Goal: Task Accomplishment & Management: Manage account settings

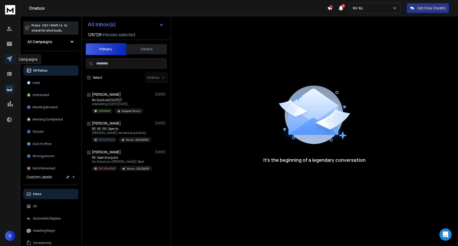
drag, startPoint x: 8, startPoint y: 59, endPoint x: 9, endPoint y: 62, distance: 2.8
click at [8, 59] on icon at bounding box center [9, 58] width 5 height 5
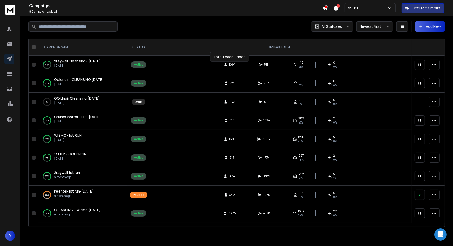
click at [231, 64] on span "1091" at bounding box center [232, 65] width 6 height 4
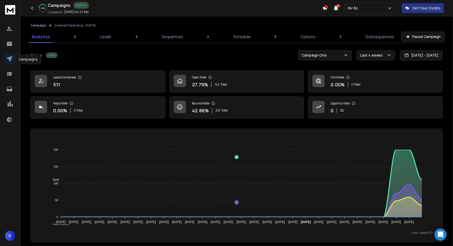
click at [9, 55] on link at bounding box center [9, 59] width 10 height 10
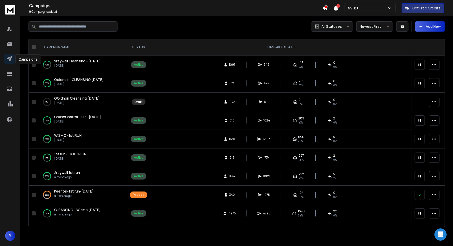
click at [71, 174] on span "2raywall 1st run" at bounding box center [67, 172] width 26 height 5
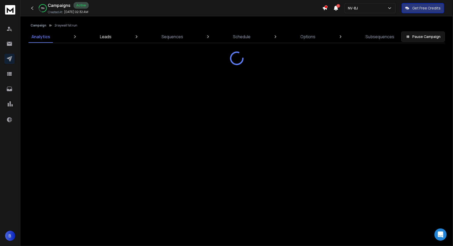
click at [106, 36] on p "Leads" at bounding box center [105, 37] width 11 height 6
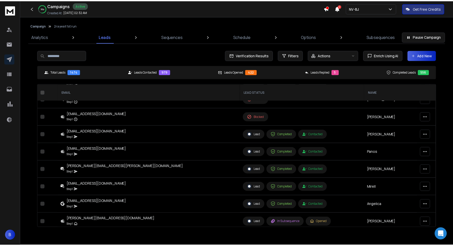
scroll to position [4854, 0]
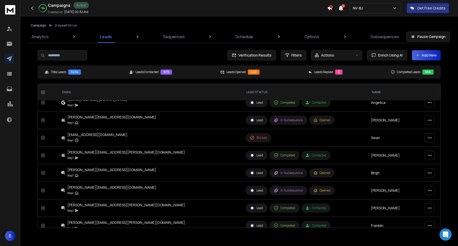
click at [333, 177] on div "Lead In Subsequence Opened" at bounding box center [306, 172] width 120 height 9
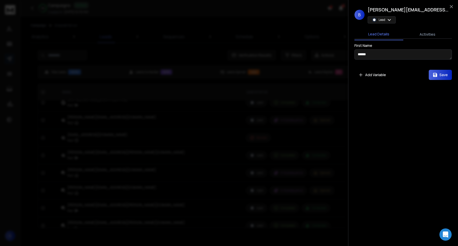
click at [381, 8] on h1 "[PERSON_NAME][EMAIL_ADDRESS][DOMAIN_NAME]" at bounding box center [408, 9] width 81 height 7
click at [290, 44] on div at bounding box center [229, 123] width 458 height 246
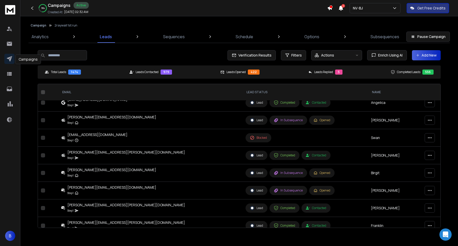
click at [10, 59] on icon at bounding box center [9, 58] width 5 height 5
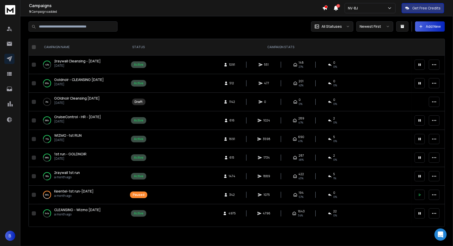
click at [75, 136] on span "WIZMO -1st RUN" at bounding box center [67, 135] width 27 height 5
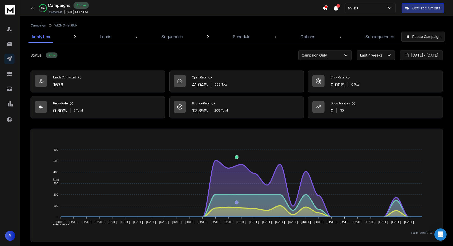
click at [115, 36] on div "Analytics Leads Sequences Schedule Options Subsequences" at bounding box center [213, 37] width 369 height 12
click at [107, 38] on p "Leads" at bounding box center [105, 37] width 11 height 6
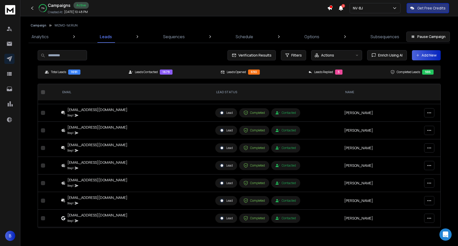
scroll to position [3973, 0]
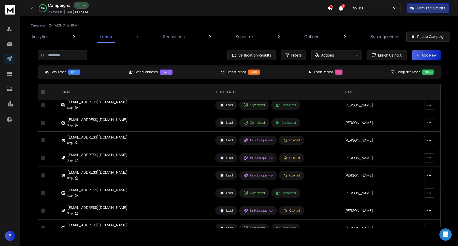
click at [427, 143] on icon "button" at bounding box center [429, 140] width 5 height 5
click at [279, 145] on div "Opened" at bounding box center [291, 140] width 25 height 9
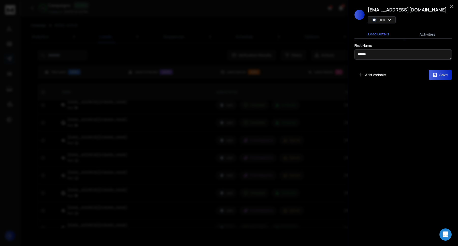
click at [395, 8] on h1 "[EMAIL_ADDRESS][DOMAIN_NAME]" at bounding box center [407, 9] width 79 height 7
copy h1 "[EMAIL_ADDRESS][DOMAIN_NAME]"
click at [384, 8] on h1 "[EMAIL_ADDRESS][DOMAIN_NAME]" at bounding box center [407, 9] width 79 height 7
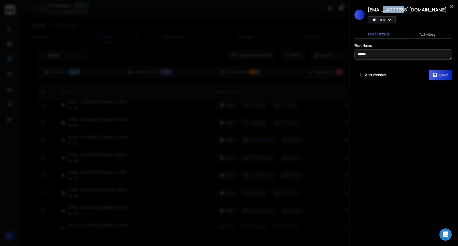
click at [384, 8] on h1 "[EMAIL_ADDRESS][DOMAIN_NAME]" at bounding box center [407, 9] width 79 height 7
click at [451, 6] on icon "button" at bounding box center [451, 6] width 5 height 5
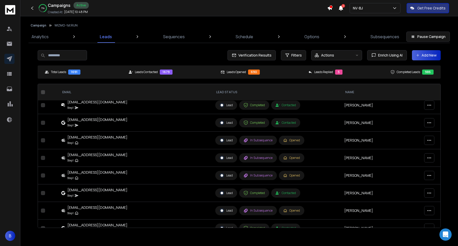
click at [366, 167] on td "[PERSON_NAME]" at bounding box center [381, 158] width 80 height 18
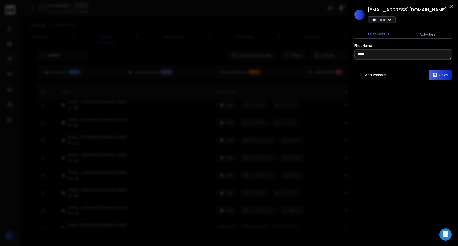
click at [398, 9] on h1 "[EMAIL_ADDRESS][DOMAIN_NAME]" at bounding box center [407, 9] width 79 height 7
copy h1 "[EMAIL_ADDRESS][DOMAIN_NAME]"
click at [450, 6] on icon "button" at bounding box center [451, 6] width 5 height 5
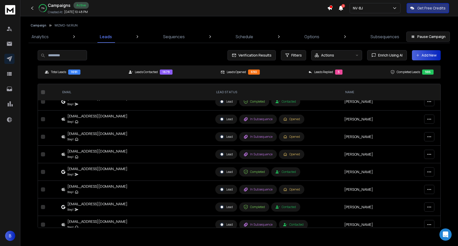
scroll to position [4005, 0]
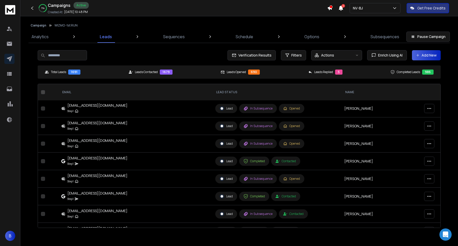
click at [364, 152] on td "[PERSON_NAME]" at bounding box center [381, 144] width 80 height 18
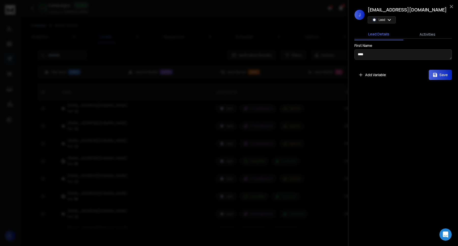
click at [396, 10] on h1 "[EMAIL_ADDRESS][DOMAIN_NAME]" at bounding box center [407, 9] width 79 height 7
copy h1 "[EMAIL_ADDRESS][DOMAIN_NAME]"
click at [450, 4] on icon "button" at bounding box center [451, 6] width 5 height 5
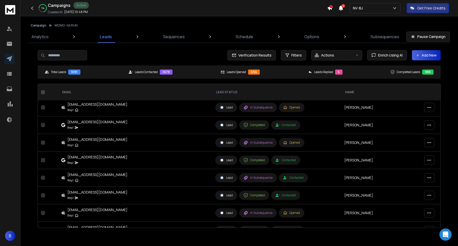
scroll to position [4037, 0]
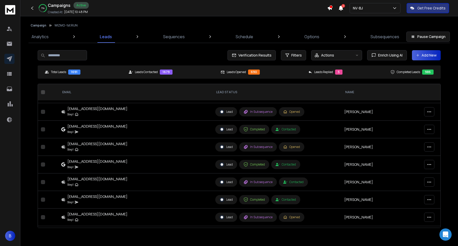
click at [369, 156] on td "[PERSON_NAME]" at bounding box center [381, 147] width 80 height 18
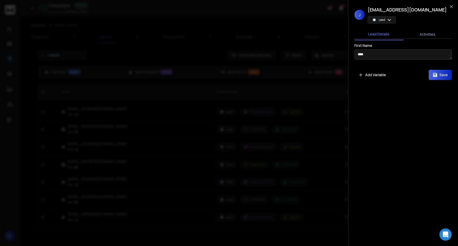
click at [395, 8] on h1 "[EMAIL_ADDRESS][DOMAIN_NAME]" at bounding box center [407, 9] width 79 height 7
copy h1 "[EMAIL_ADDRESS][DOMAIN_NAME]"
click at [451, 4] on icon "button" at bounding box center [451, 6] width 5 height 5
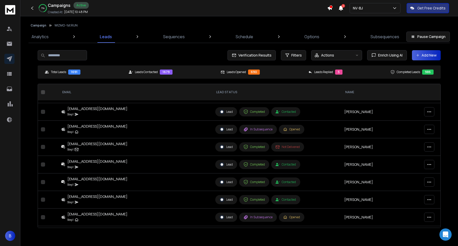
scroll to position [4132, 0]
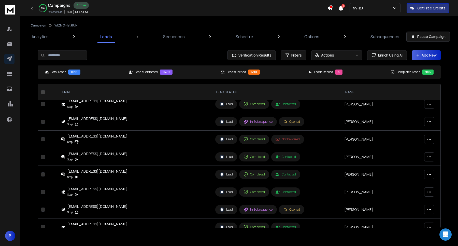
click at [365, 131] on td "[PERSON_NAME]" at bounding box center [381, 122] width 80 height 18
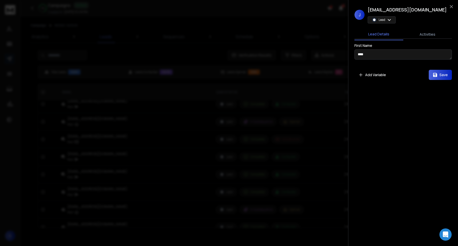
click at [401, 8] on h1 "[EMAIL_ADDRESS][DOMAIN_NAME]" at bounding box center [407, 9] width 79 height 7
copy h1 "[EMAIL_ADDRESS][DOMAIN_NAME]"
drag, startPoint x: 451, startPoint y: 8, endPoint x: 410, endPoint y: 44, distance: 54.5
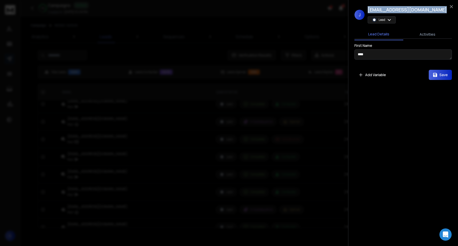
click at [451, 8] on icon "button" at bounding box center [451, 6] width 5 height 5
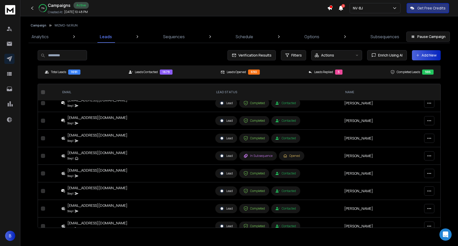
scroll to position [4196, 0]
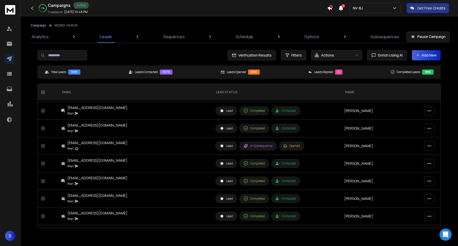
click at [367, 155] on td "[PERSON_NAME]" at bounding box center [381, 146] width 80 height 18
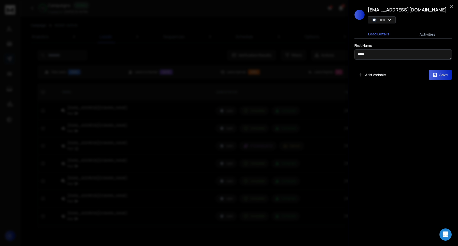
click at [397, 9] on h1 "[EMAIL_ADDRESS][DOMAIN_NAME]" at bounding box center [407, 9] width 79 height 7
copy h1 "[EMAIL_ADDRESS][DOMAIN_NAME]"
click at [452, 6] on icon "button" at bounding box center [451, 6] width 5 height 5
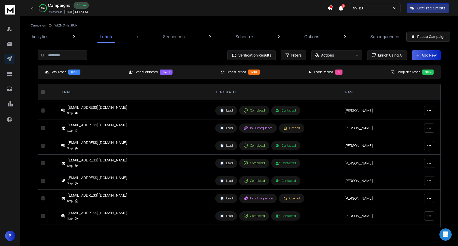
scroll to position [4345, 0]
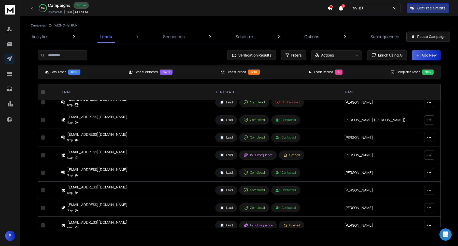
click at [368, 164] on td "[PERSON_NAME]" at bounding box center [381, 155] width 80 height 18
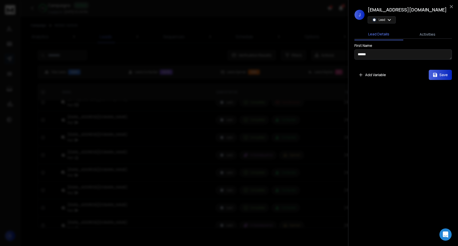
click at [395, 8] on h1 "[EMAIL_ADDRESS][DOMAIN_NAME]" at bounding box center [407, 9] width 79 height 7
copy h1 "[EMAIL_ADDRESS][DOMAIN_NAME]"
click at [451, 5] on icon "button" at bounding box center [451, 6] width 5 height 5
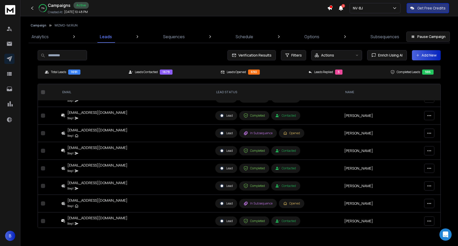
scroll to position [4409, 0]
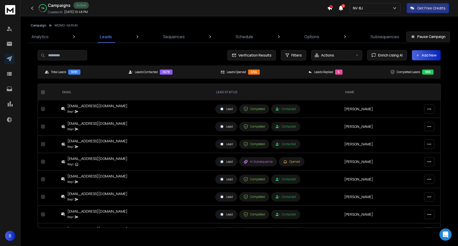
click at [312, 166] on div "Lead In Subsequence Opened" at bounding box center [276, 161] width 123 height 9
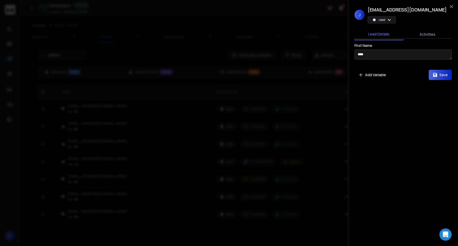
click at [393, 10] on h1 "[EMAIL_ADDRESS][DOMAIN_NAME]" at bounding box center [407, 9] width 79 height 7
copy h1 "[EMAIL_ADDRESS][DOMAIN_NAME]"
drag, startPoint x: 451, startPoint y: 6, endPoint x: 353, endPoint y: 87, distance: 126.4
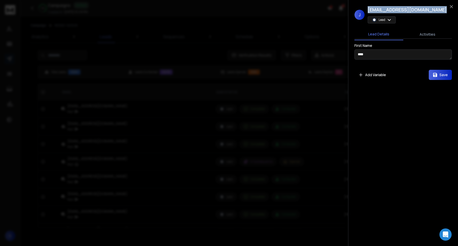
click at [451, 6] on icon "button" at bounding box center [451, 6] width 5 height 5
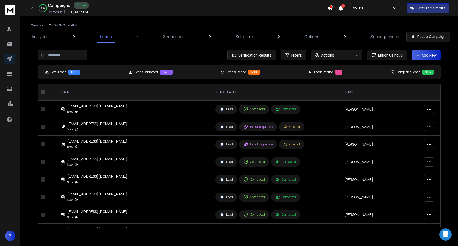
scroll to position [4536, 0]
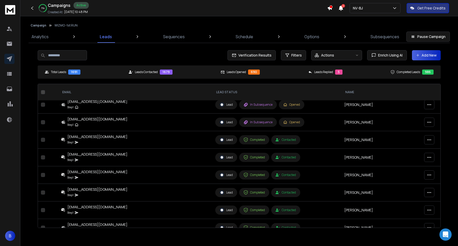
click at [367, 114] on td "[PERSON_NAME]" at bounding box center [381, 105] width 80 height 18
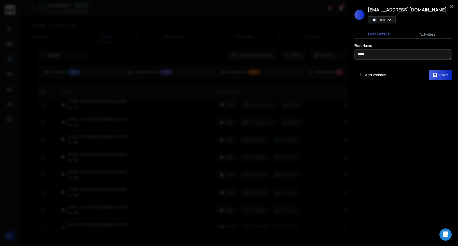
click at [404, 8] on h1 "[EMAIL_ADDRESS][DOMAIN_NAME]" at bounding box center [407, 9] width 79 height 7
copy h1 "[EMAIL_ADDRESS][DOMAIN_NAME]"
click at [451, 4] on icon "button" at bounding box center [451, 6] width 5 height 5
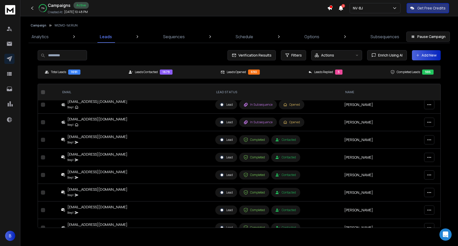
click at [338, 127] on div "Lead In Subsequence Opened" at bounding box center [276, 122] width 123 height 9
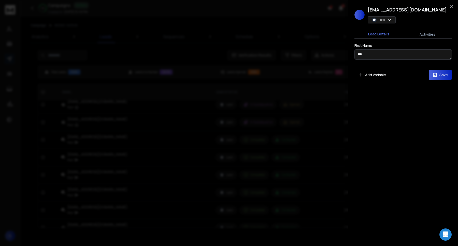
click at [412, 9] on h1 "[EMAIL_ADDRESS][DOMAIN_NAME]" at bounding box center [407, 9] width 79 height 7
copy h1 "[EMAIL_ADDRESS][DOMAIN_NAME]"
click at [449, 6] on icon "button" at bounding box center [451, 6] width 5 height 5
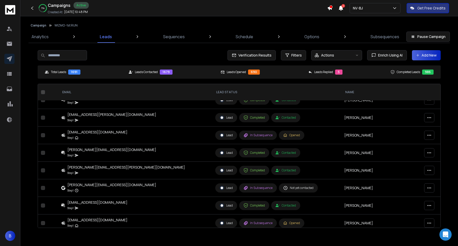
scroll to position [4695, 0]
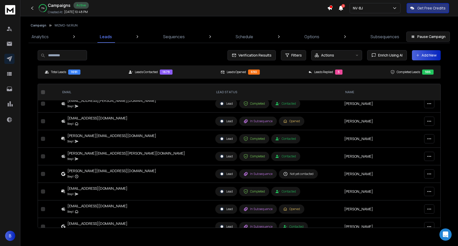
click at [330, 126] on div "Lead In Subsequence Opened" at bounding box center [276, 121] width 123 height 9
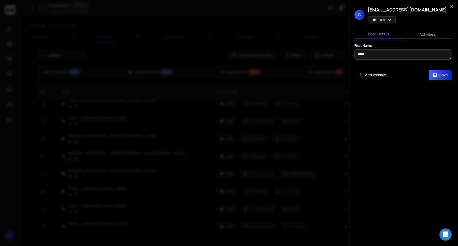
click at [393, 10] on h1 "[EMAIL_ADDRESS][DOMAIN_NAME]" at bounding box center [407, 9] width 79 height 7
click at [453, 7] on icon "button" at bounding box center [451, 6] width 5 height 5
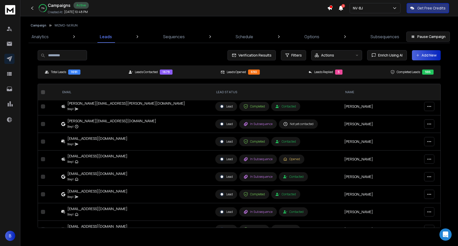
scroll to position [4759, 0]
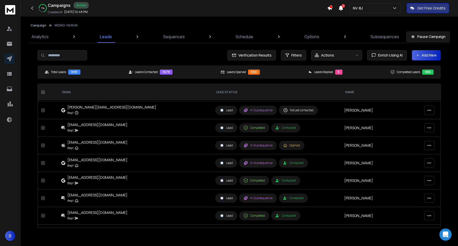
click at [372, 154] on td "[PERSON_NAME]" at bounding box center [381, 146] width 80 height 18
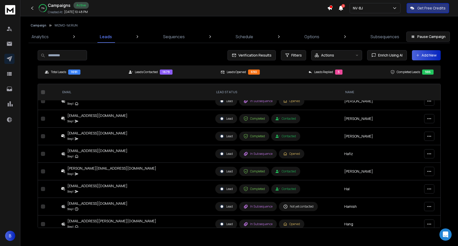
scroll to position [4854, 0]
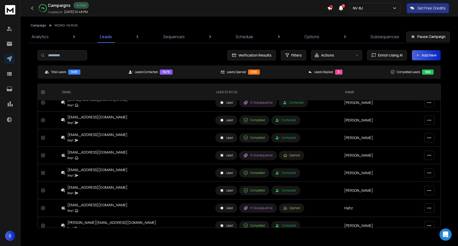
click at [367, 164] on td "[PERSON_NAME]" at bounding box center [381, 156] width 80 height 18
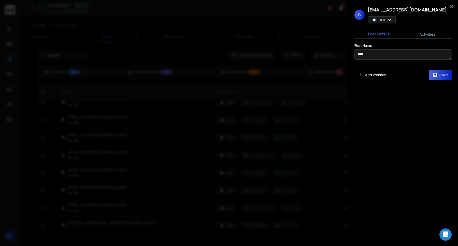
click at [394, 9] on h1 "[EMAIL_ADDRESS][DOMAIN_NAME]" at bounding box center [407, 9] width 79 height 7
click at [452, 6] on icon "button" at bounding box center [451, 6] width 5 height 5
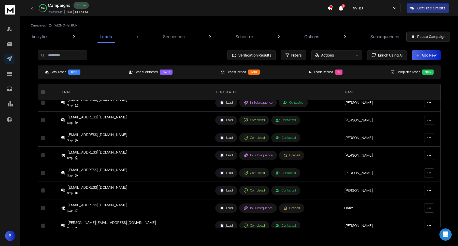
scroll to position [4886, 0]
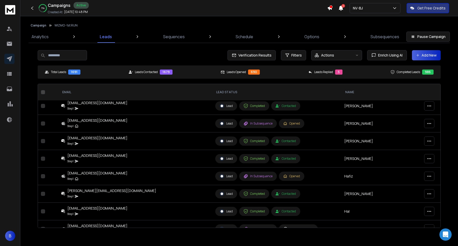
click at [366, 185] on td "Hafiz" at bounding box center [381, 176] width 80 height 18
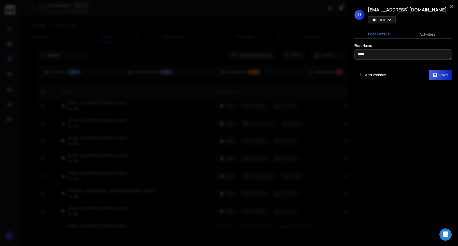
click at [384, 8] on h1 "[EMAIL_ADDRESS][DOMAIN_NAME]" at bounding box center [407, 9] width 79 height 7
click at [385, 8] on h1 "[EMAIL_ADDRESS][DOMAIN_NAME]" at bounding box center [407, 9] width 79 height 7
drag, startPoint x: 450, startPoint y: 4, endPoint x: 377, endPoint y: 94, distance: 115.8
click at [451, 4] on icon "button" at bounding box center [451, 6] width 5 height 5
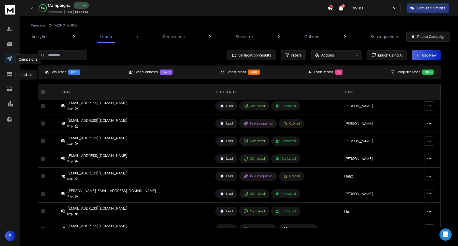
click at [10, 60] on icon at bounding box center [9, 58] width 5 height 5
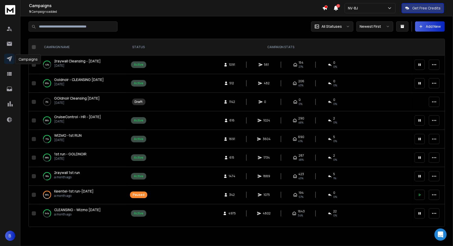
click at [213, 65] on div "1091 561 154 27 % 0 0 %" at bounding box center [280, 65] width 255 height 8
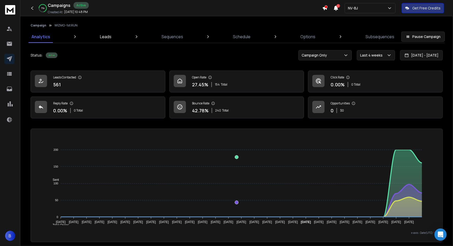
click at [104, 39] on p "Leads" at bounding box center [105, 37] width 11 height 6
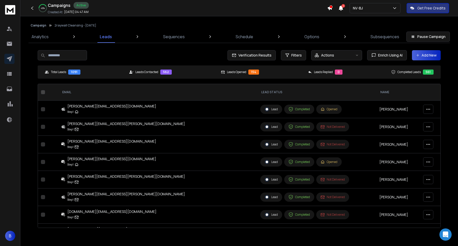
drag, startPoint x: 425, startPoint y: 54, endPoint x: 399, endPoint y: 62, distance: 27.9
click at [425, 54] on button "Add New" at bounding box center [426, 55] width 29 height 10
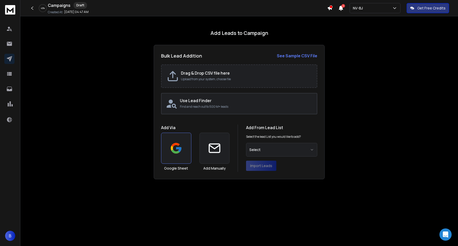
click at [175, 155] on icon at bounding box center [176, 148] width 13 height 15
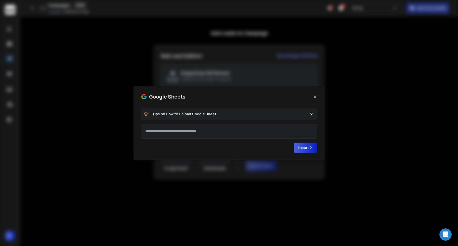
click at [203, 128] on input at bounding box center [229, 131] width 176 height 15
paste input "**********"
type input "**********"
click at [305, 148] on button "Import" at bounding box center [305, 148] width 23 height 10
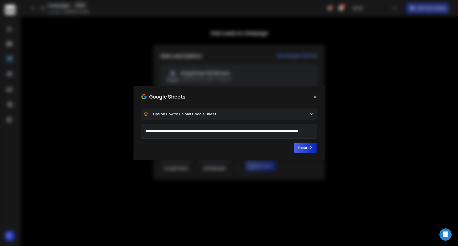
scroll to position [0, 0]
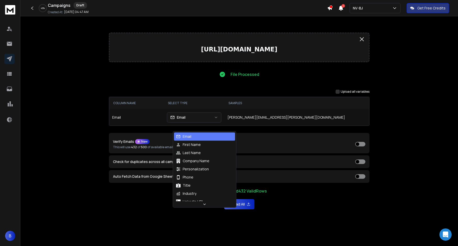
click at [218, 119] on icon "button" at bounding box center [216, 117] width 4 height 4
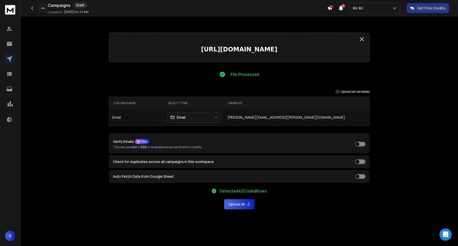
click at [218, 119] on icon "button" at bounding box center [216, 117] width 4 height 4
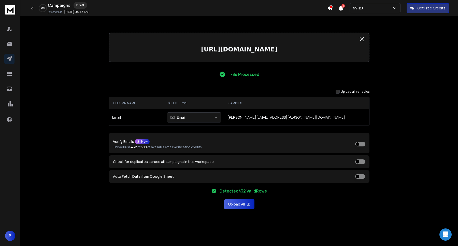
click at [362, 38] on icon at bounding box center [362, 39] width 6 height 6
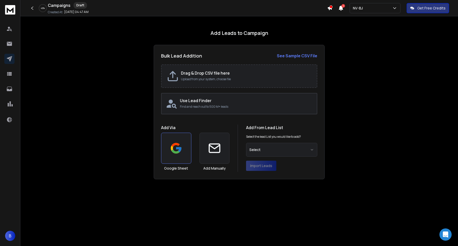
click at [176, 160] on div at bounding box center [176, 148] width 30 height 31
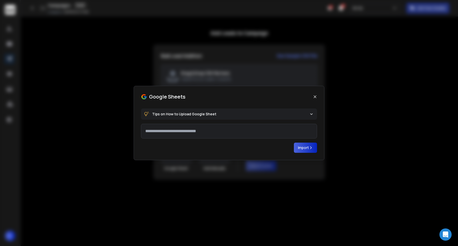
click at [247, 128] on input at bounding box center [229, 131] width 176 height 15
paste input "**********"
type input "**********"
click at [306, 148] on button "Import" at bounding box center [305, 148] width 23 height 10
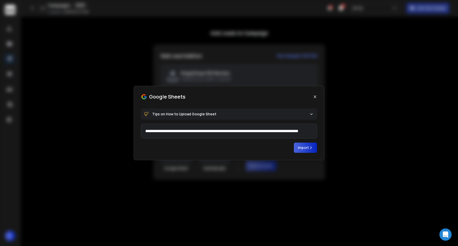
scroll to position [0, 0]
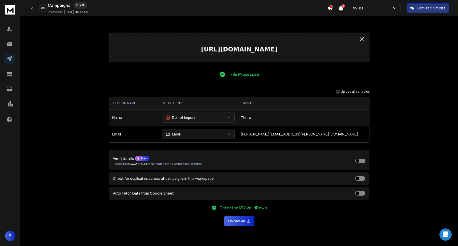
click at [230, 118] on icon "button" at bounding box center [229, 117] width 2 height 1
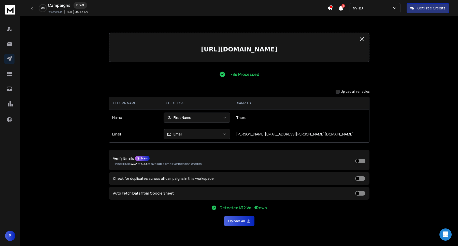
click at [237, 226] on button "Upload All" at bounding box center [239, 221] width 30 height 10
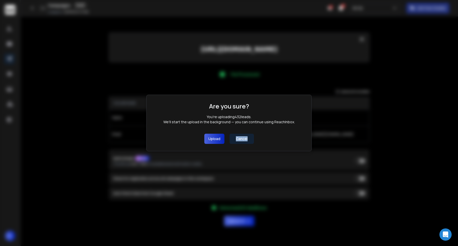
click at [237, 229] on div "Are you sure? You're uploading 432 lead s . We'll start the upload in the backg…" at bounding box center [229, 123] width 458 height 246
click at [214, 137] on button "Upload" at bounding box center [214, 139] width 20 height 10
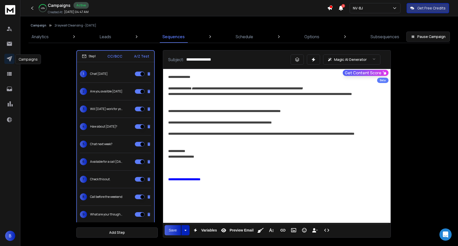
click at [9, 62] on icon at bounding box center [9, 59] width 6 height 6
